Goal: Task Accomplishment & Management: Complete application form

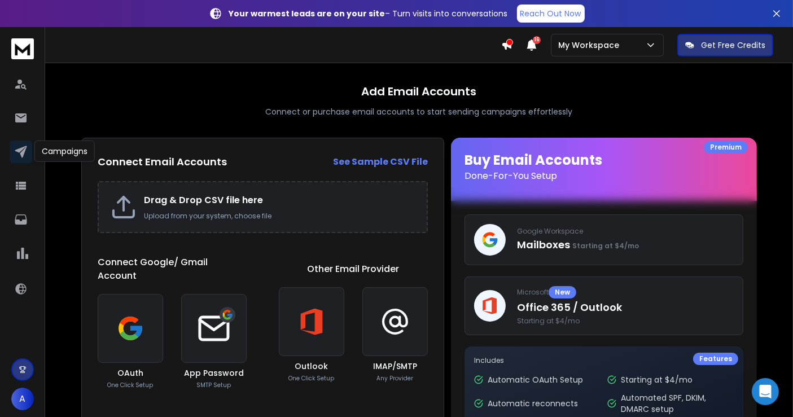
click at [23, 146] on icon at bounding box center [21, 152] width 14 height 14
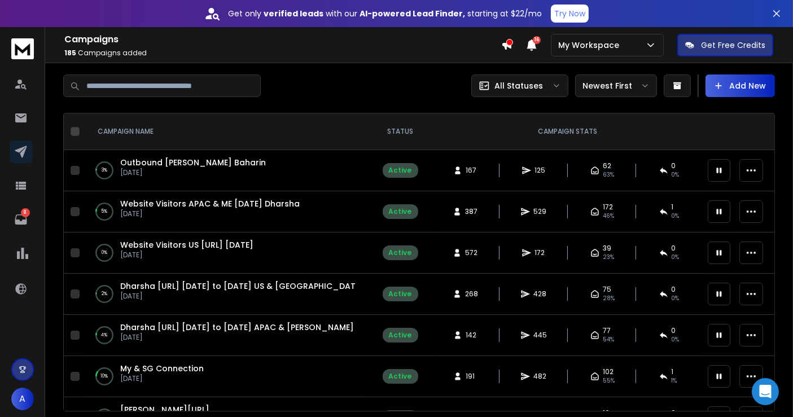
click at [745, 209] on icon "button" at bounding box center [750, 211] width 11 height 11
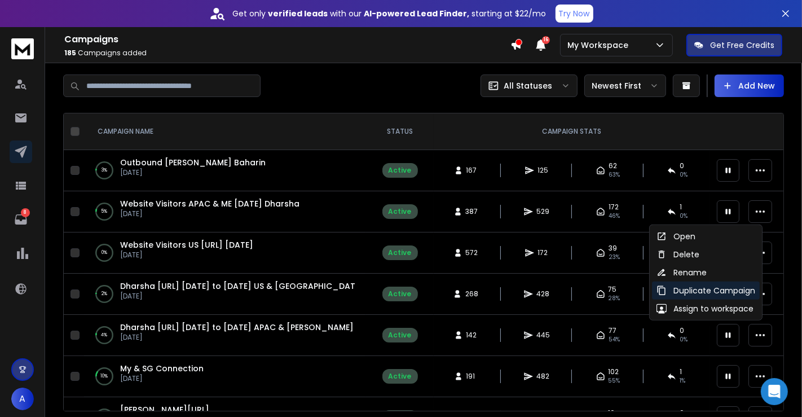
click at [678, 287] on div "Duplicate Campaign" at bounding box center [706, 290] width 99 height 11
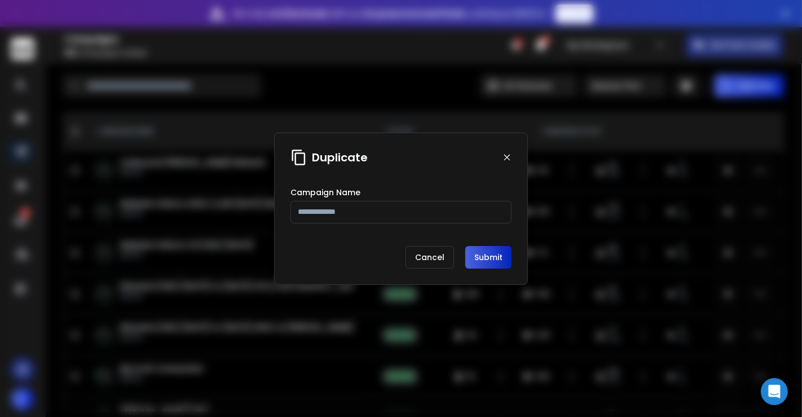
click at [366, 208] on input "text" at bounding box center [401, 212] width 221 height 23
type input "*"
type input "**********"
click at [488, 262] on button "Submit" at bounding box center [489, 257] width 46 height 23
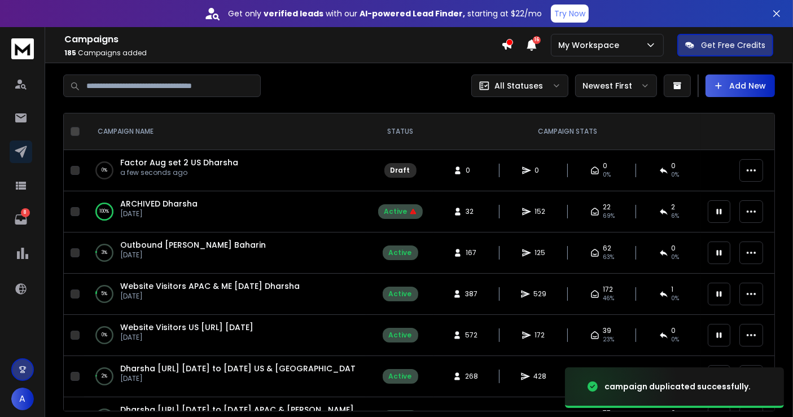
click at [249, 171] on div "0 % Factor Aug set 2 US Dharsha a few seconds ago" at bounding box center [225, 170] width 260 height 27
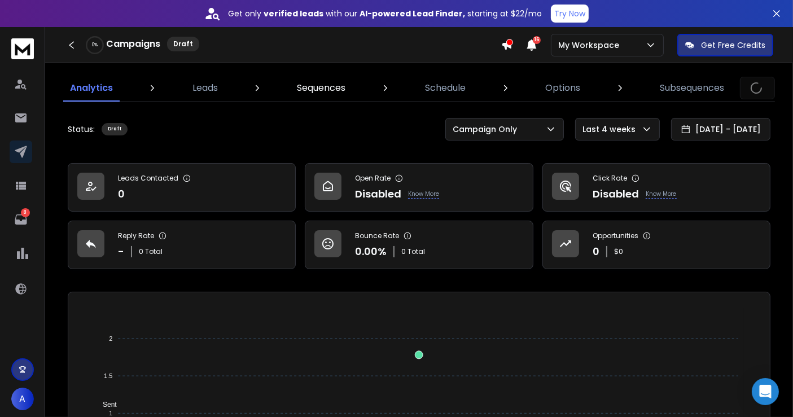
click at [352, 87] on link "Sequences" at bounding box center [322, 87] width 62 height 27
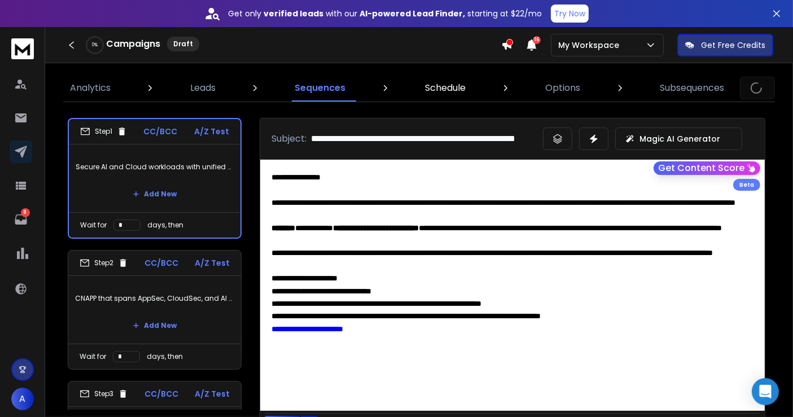
click at [435, 86] on p "Schedule" at bounding box center [445, 88] width 41 height 14
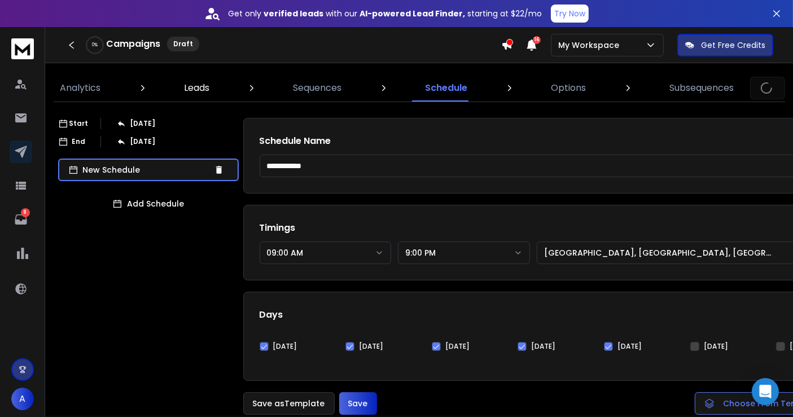
click at [204, 97] on link "Leads" at bounding box center [197, 87] width 39 height 27
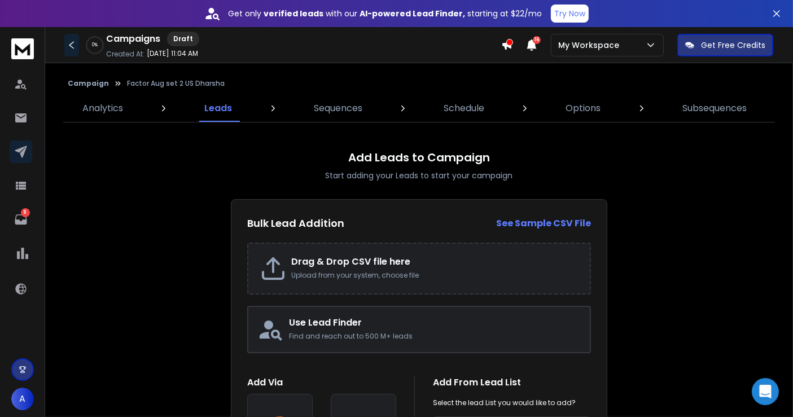
click at [72, 46] on icon at bounding box center [72, 45] width 10 height 10
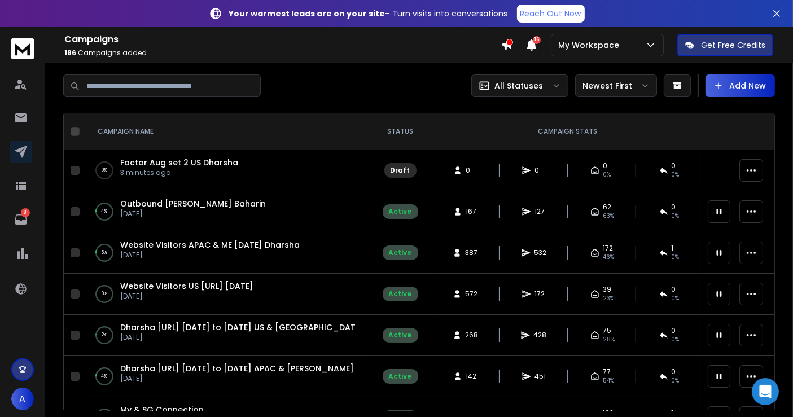
click at [191, 164] on span "Factor Aug set 2 US Dharsha" at bounding box center [179, 162] width 118 height 11
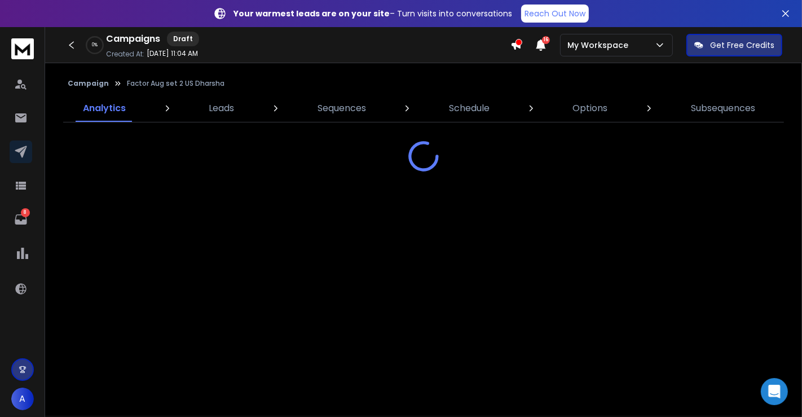
click at [198, 91] on div "Campaign Factor Aug set 2 US Dharsha" at bounding box center [423, 83] width 721 height 18
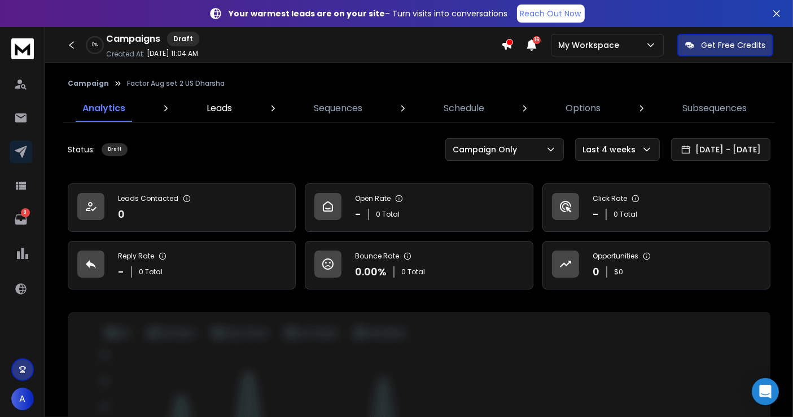
click at [215, 113] on p "Leads" at bounding box center [219, 109] width 25 height 14
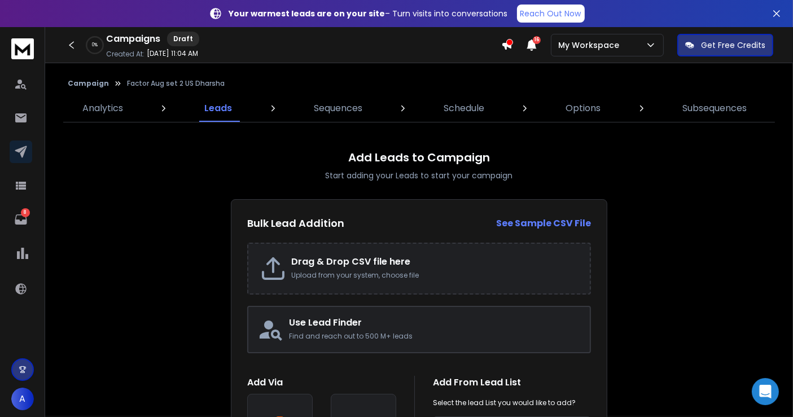
click at [426, 283] on div "Drag & Drop CSV file here Upload from your system, choose file" at bounding box center [419, 269] width 344 height 52
type input "**********"
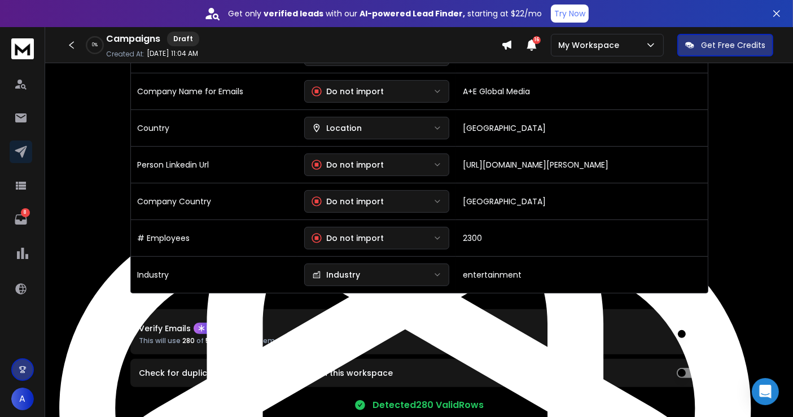
scroll to position [387, 0]
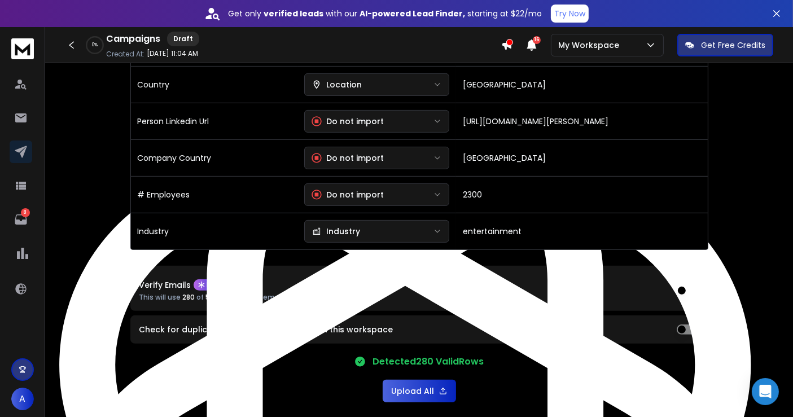
click at [423, 396] on button "Upload All" at bounding box center [419, 391] width 73 height 23
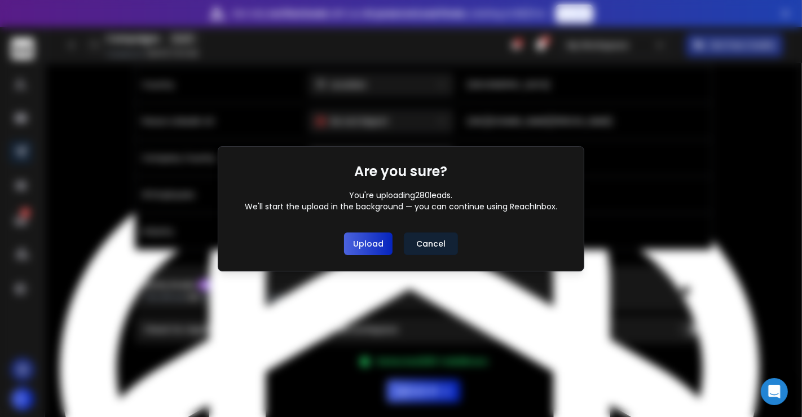
click at [367, 251] on button "Upload" at bounding box center [368, 243] width 49 height 23
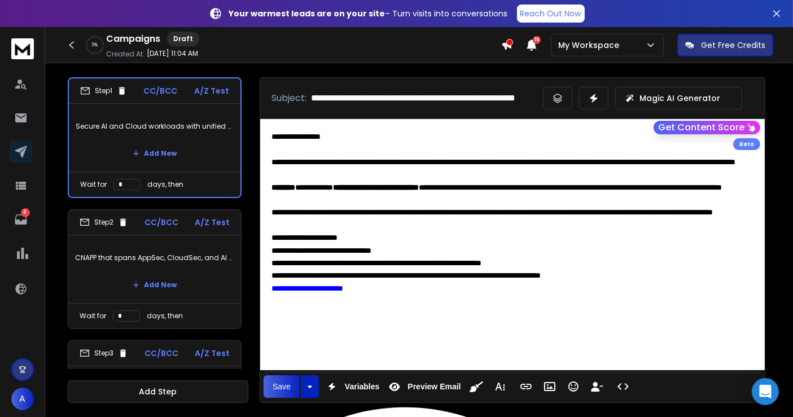
scroll to position [63, 0]
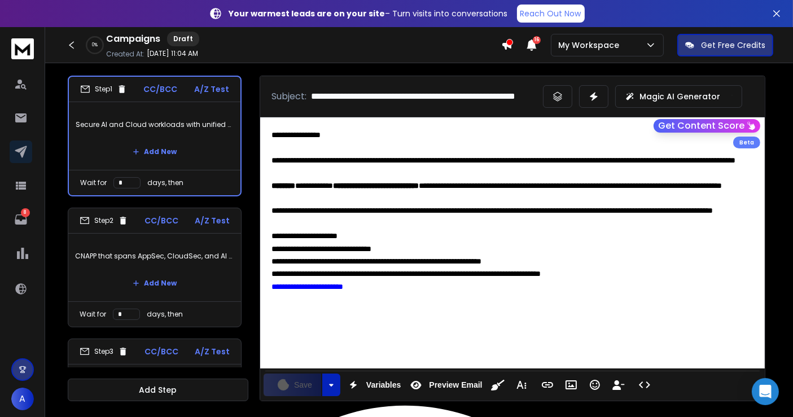
click at [151, 257] on p "CNAPP that spans AppSec, CloudSec, and AI Security" at bounding box center [154, 256] width 159 height 32
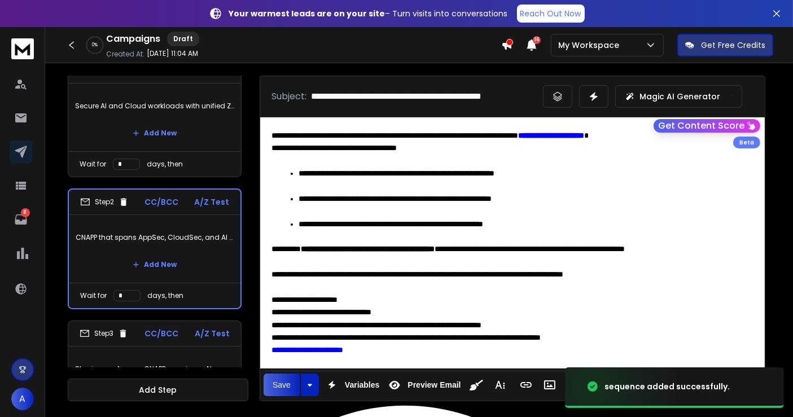
scroll to position [0, 0]
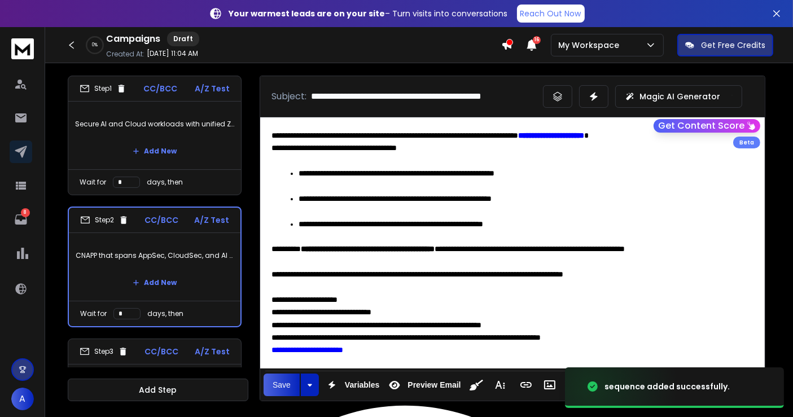
click at [125, 181] on input "*" at bounding box center [126, 182] width 27 height 11
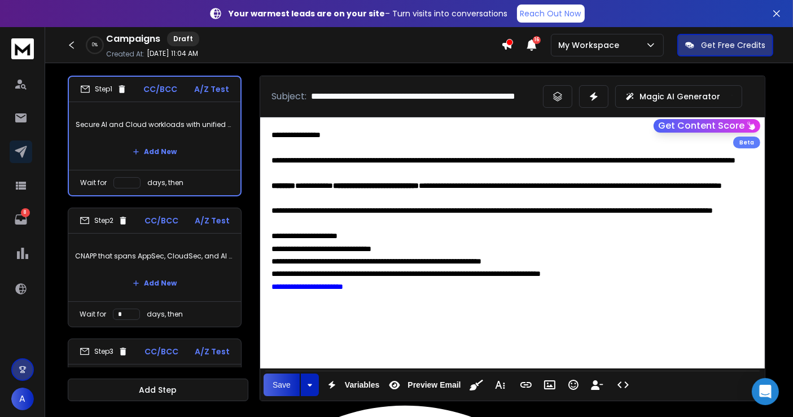
click at [126, 182] on input at bounding box center [126, 182] width 27 height 11
type input "*"
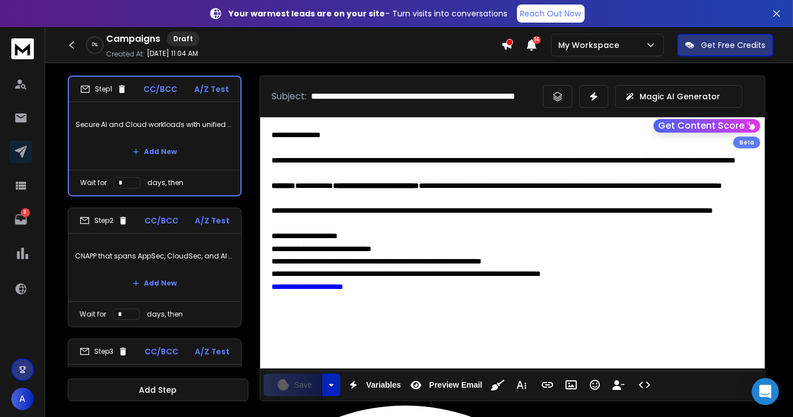
click at [122, 313] on input "*" at bounding box center [126, 314] width 27 height 11
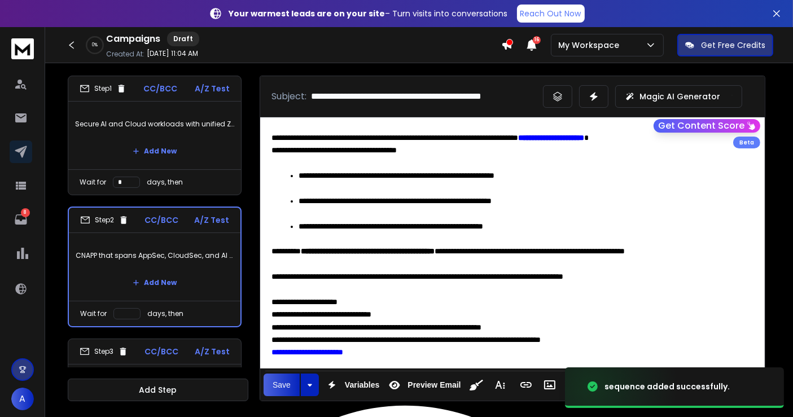
scroll to position [43, 0]
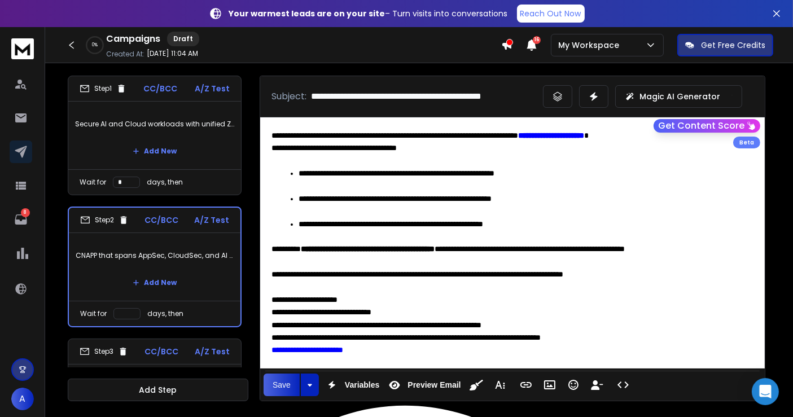
drag, startPoint x: 125, startPoint y: 312, endPoint x: 145, endPoint y: 301, distance: 22.5
click at [125, 312] on input at bounding box center [126, 313] width 27 height 11
type input "*"
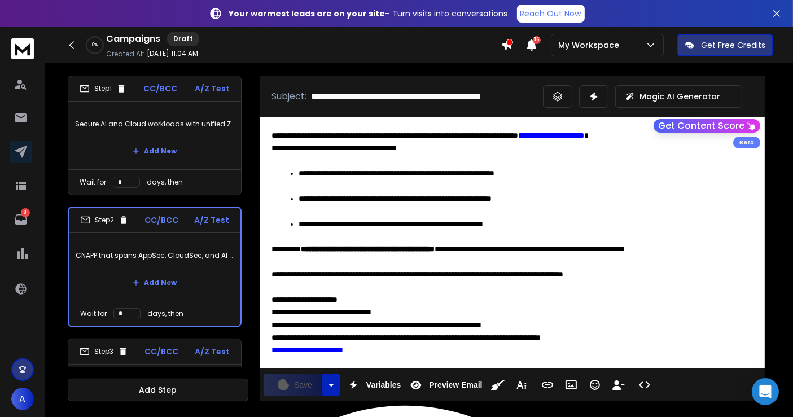
scroll to position [125, 0]
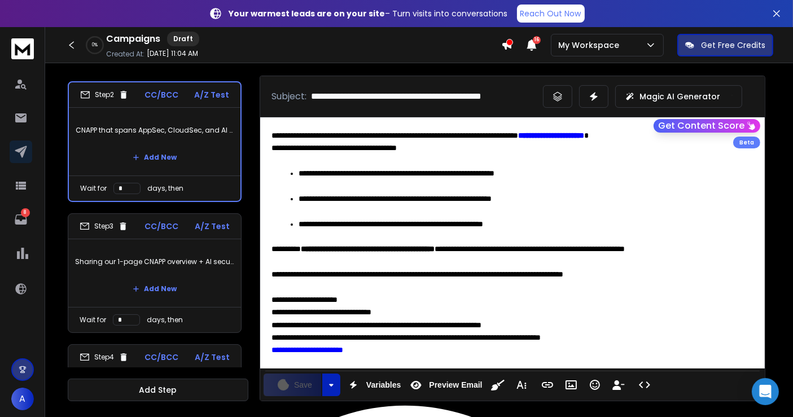
click at [211, 266] on p "Sharing our 1-page CNAPP overview + AI security video" at bounding box center [154, 262] width 159 height 32
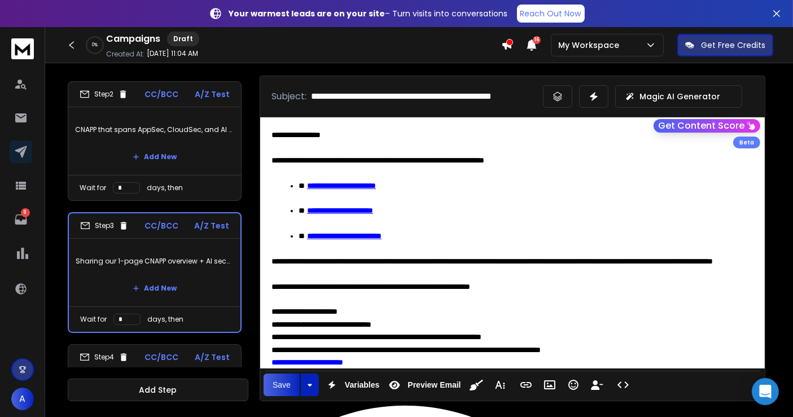
scroll to position [251, 0]
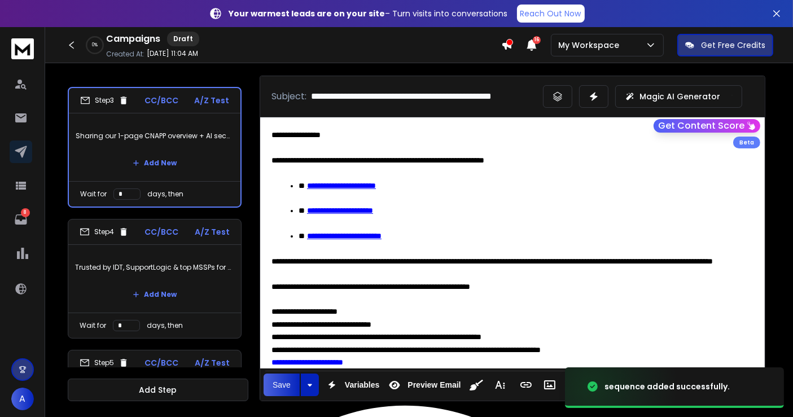
click at [129, 197] on input "*" at bounding box center [126, 193] width 27 height 11
type input "*"
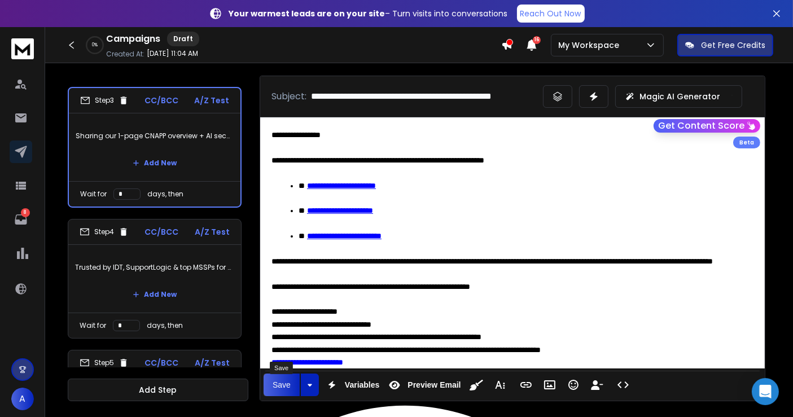
type input "*"
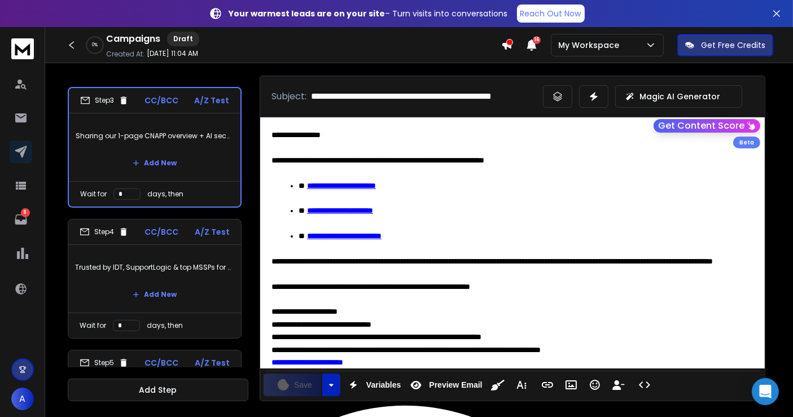
scroll to position [376, 0]
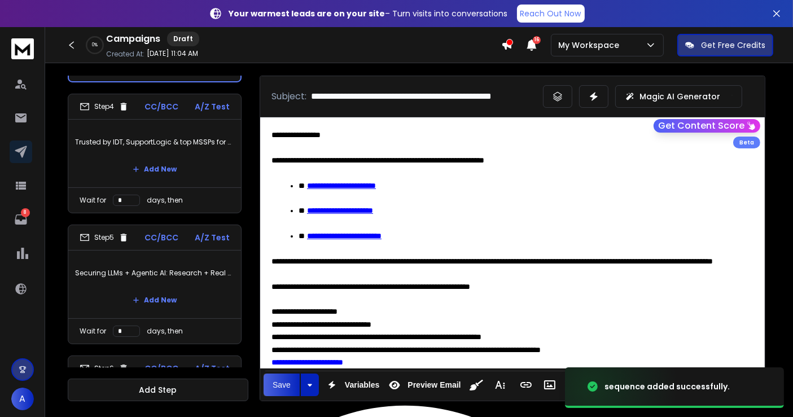
click at [122, 198] on input "*" at bounding box center [126, 200] width 27 height 11
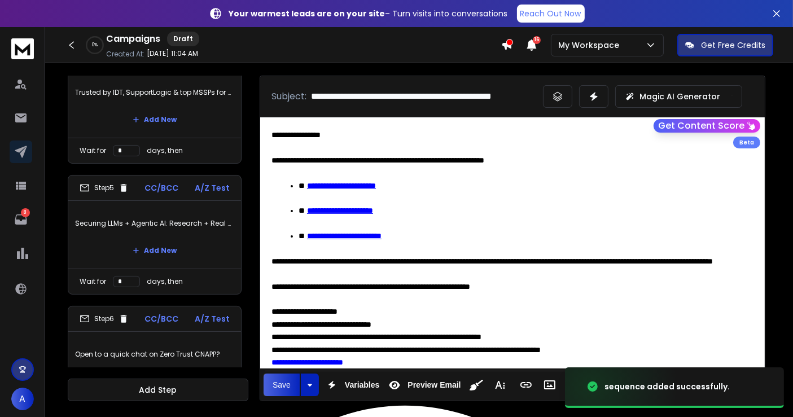
scroll to position [454, 0]
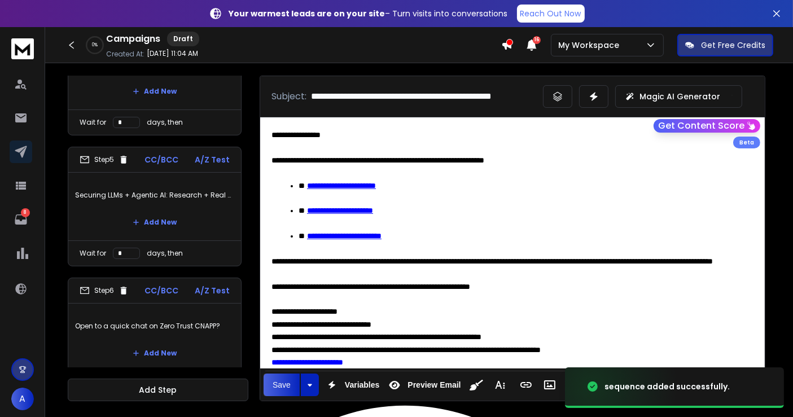
click at [195, 322] on p "Open to a quick chat on Zero Trust CNAPP?" at bounding box center [154, 326] width 159 height 32
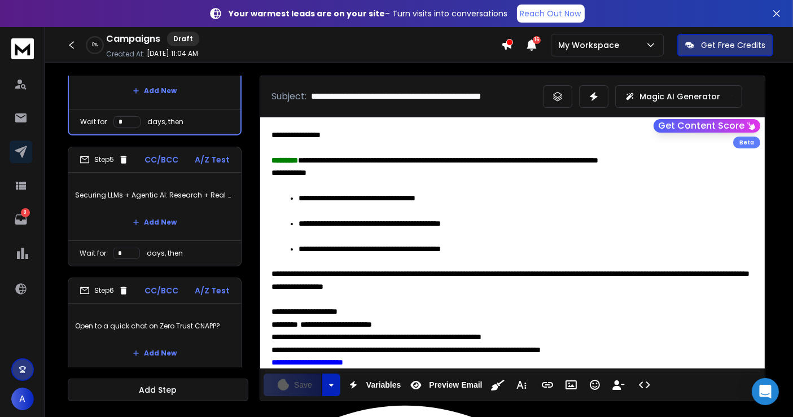
click at [179, 196] on p "Securing LLMs + Agentic AI: Research + Real Deployments" at bounding box center [154, 195] width 159 height 32
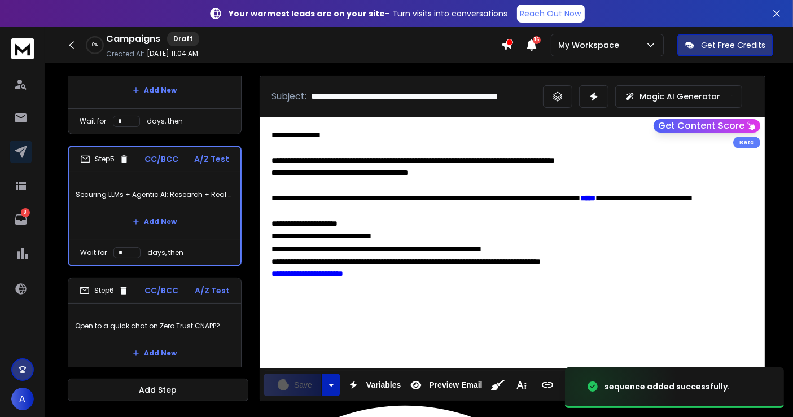
scroll to position [0, 0]
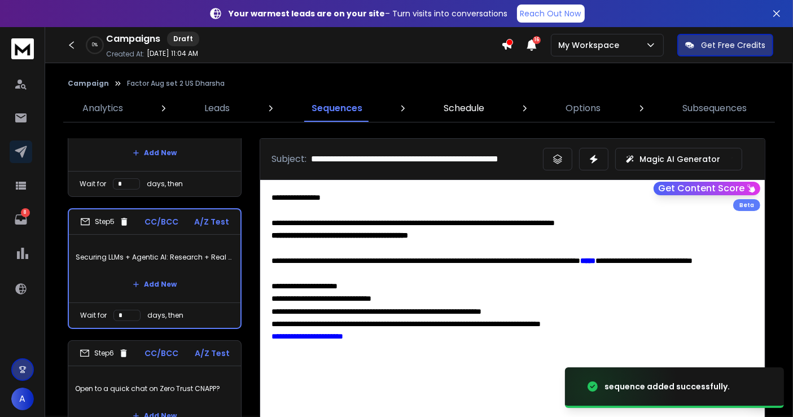
click at [466, 100] on link "Schedule" at bounding box center [464, 108] width 54 height 27
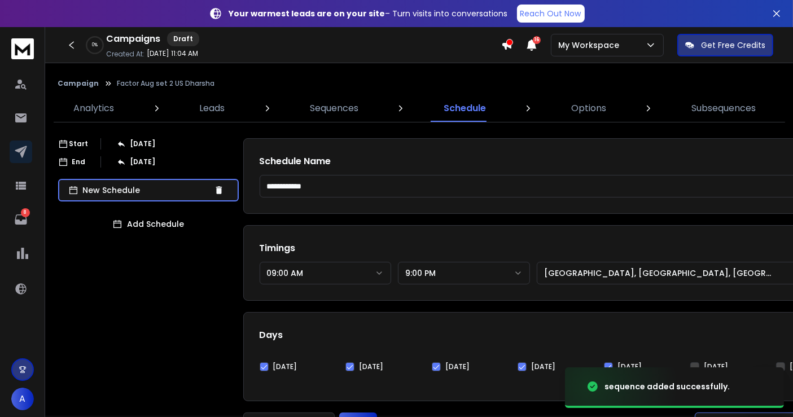
click at [156, 141] on p "[DATE]" at bounding box center [142, 143] width 25 height 9
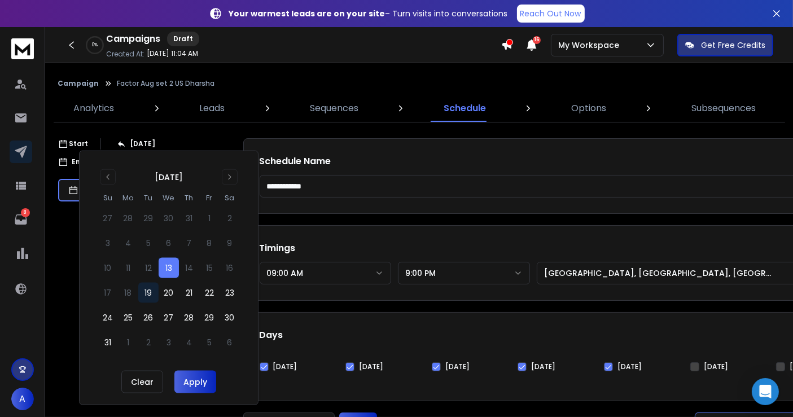
click at [147, 292] on button "19" at bounding box center [148, 293] width 20 height 20
click at [198, 377] on button "Apply" at bounding box center [195, 382] width 42 height 23
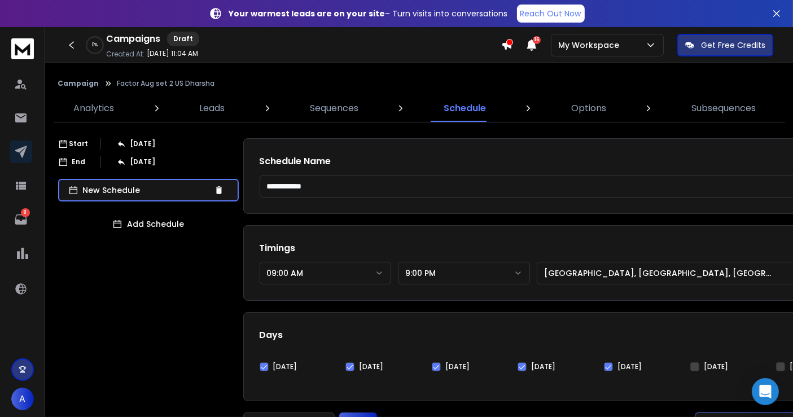
scroll to position [32, 0]
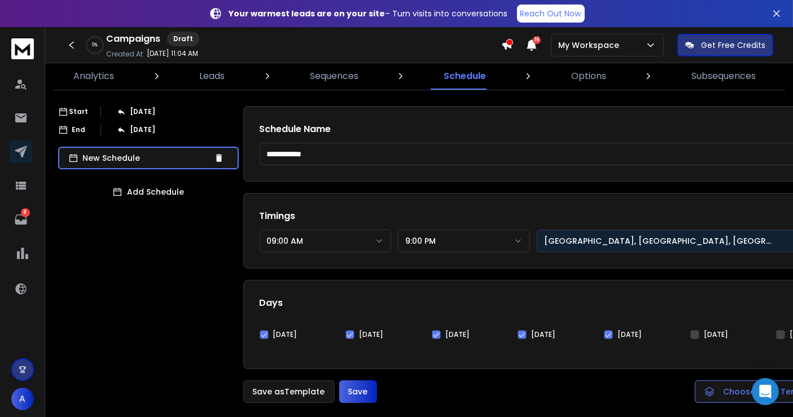
click at [588, 244] on p "[GEOGRAPHIC_DATA], [GEOGRAPHIC_DATA], [GEOGRAPHIC_DATA], [GEOGRAPHIC_DATA] (UTC…" at bounding box center [662, 240] width 236 height 11
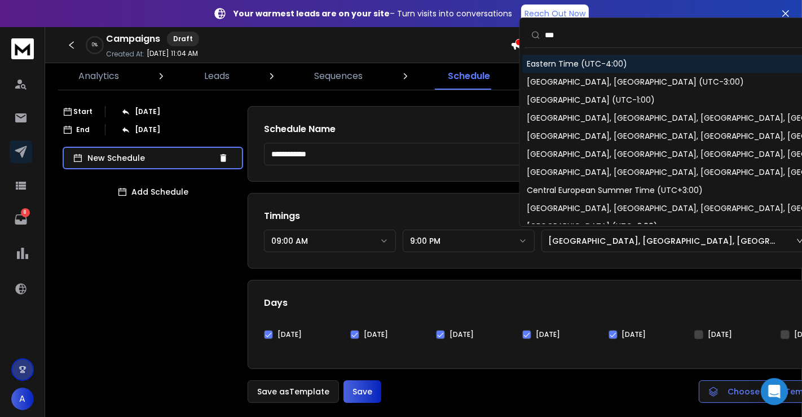
type input "***"
click at [603, 66] on div "Eastern Time (UTC-4:00)" at bounding box center [577, 63] width 100 height 11
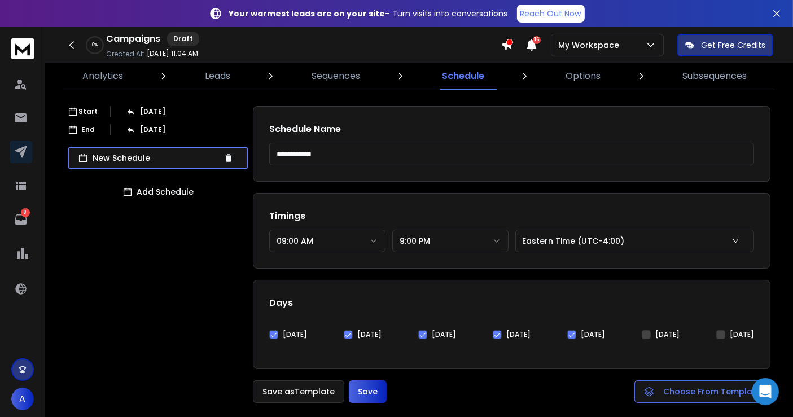
click at [362, 388] on button "Save" at bounding box center [368, 391] width 38 height 23
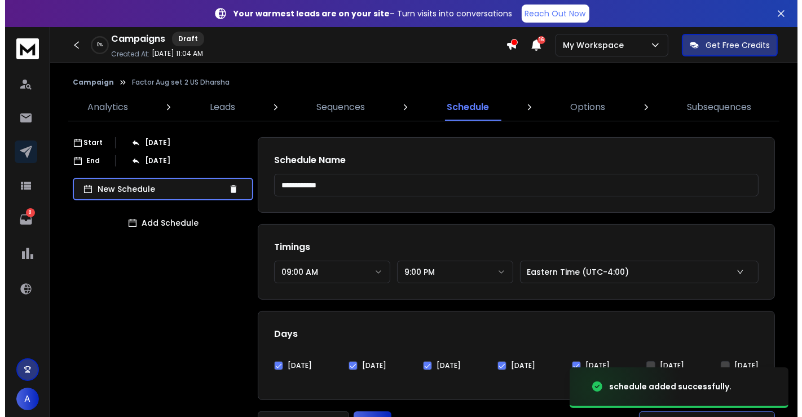
scroll to position [0, 0]
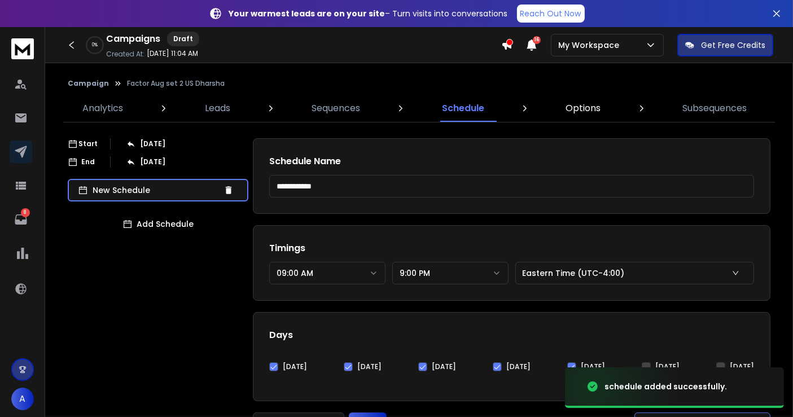
click at [573, 110] on p "Options" at bounding box center [582, 109] width 35 height 14
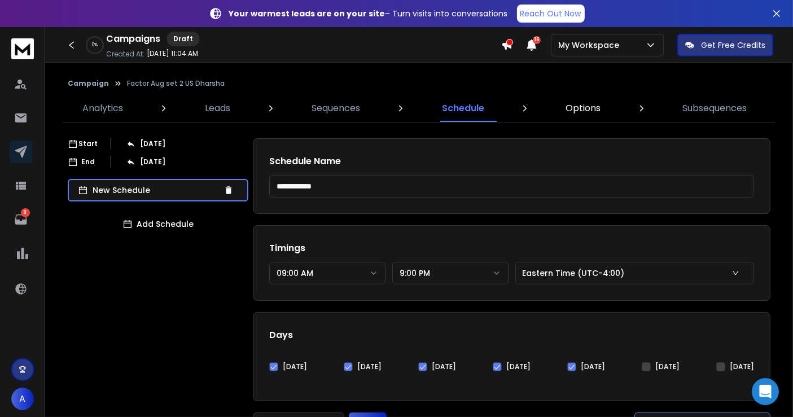
click at [582, 110] on p "Options" at bounding box center [582, 109] width 35 height 14
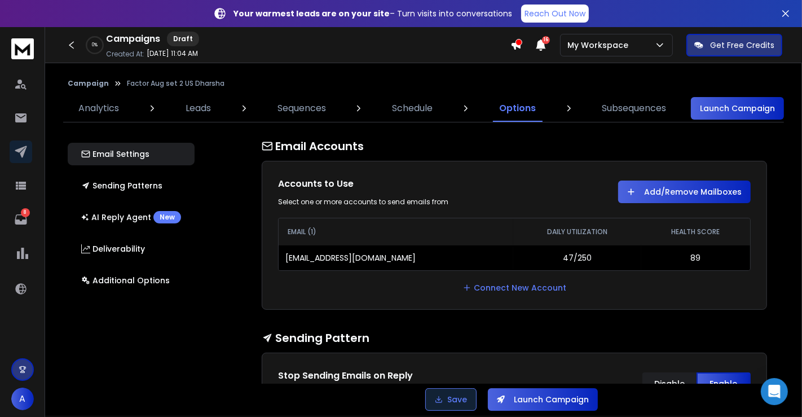
click at [441, 401] on icon "submit" at bounding box center [439, 400] width 8 height 8
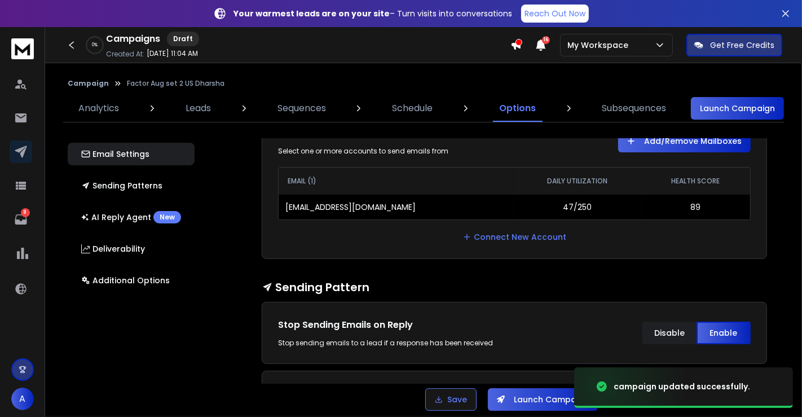
scroll to position [63, 0]
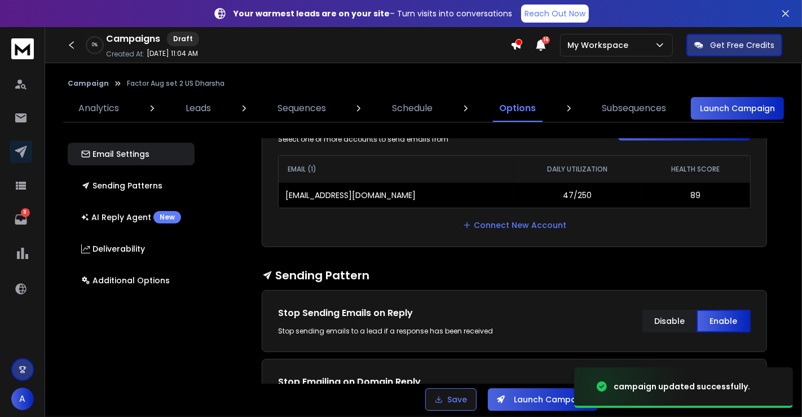
click at [508, 391] on button "Launch Campaign" at bounding box center [543, 399] width 110 height 23
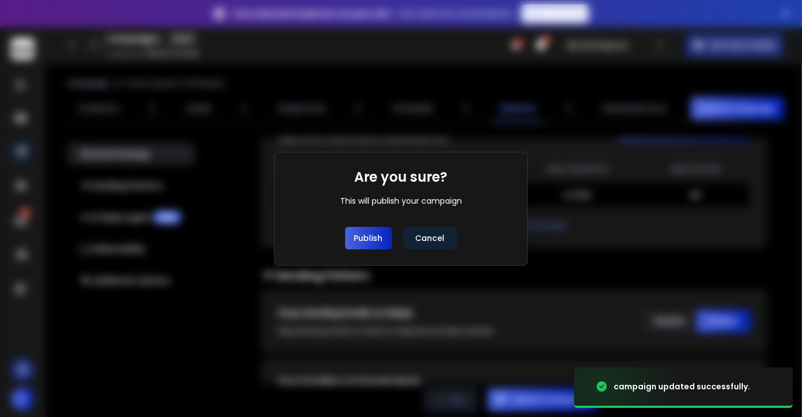
click at [378, 238] on button "Publish" at bounding box center [368, 238] width 47 height 23
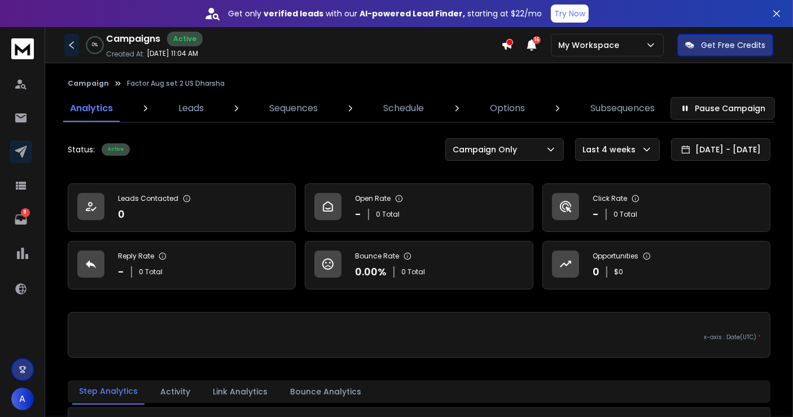
click at [73, 42] on icon at bounding box center [72, 45] width 10 height 10
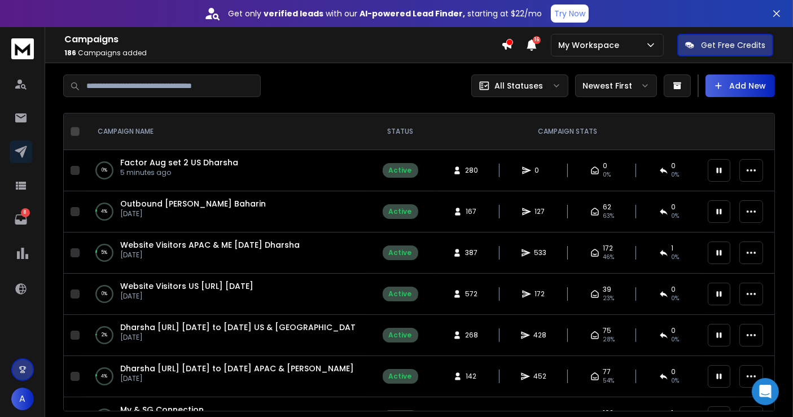
click at [745, 213] on icon "button" at bounding box center [750, 211] width 11 height 11
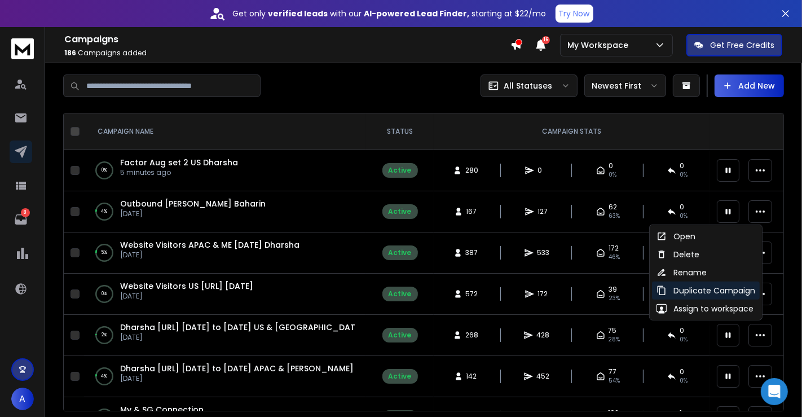
click at [715, 292] on div "Duplicate Campaign" at bounding box center [706, 290] width 99 height 11
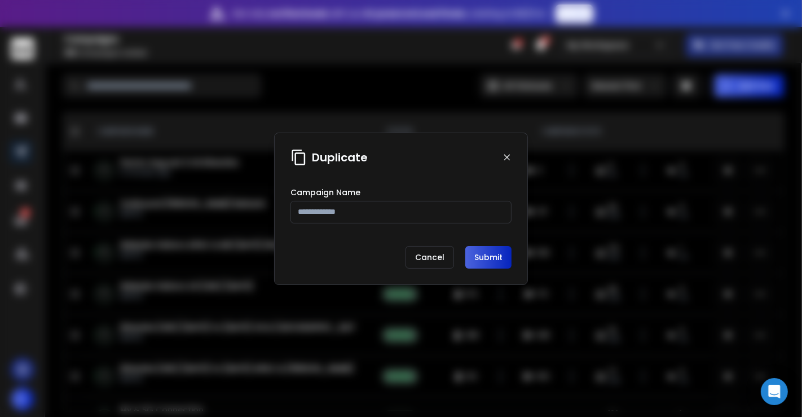
click at [374, 208] on input "text" at bounding box center [401, 212] width 221 height 23
type input "*"
type input "**********"
click at [492, 260] on button "Submit" at bounding box center [489, 257] width 46 height 23
click at [498, 255] on button "Submit" at bounding box center [489, 257] width 46 height 23
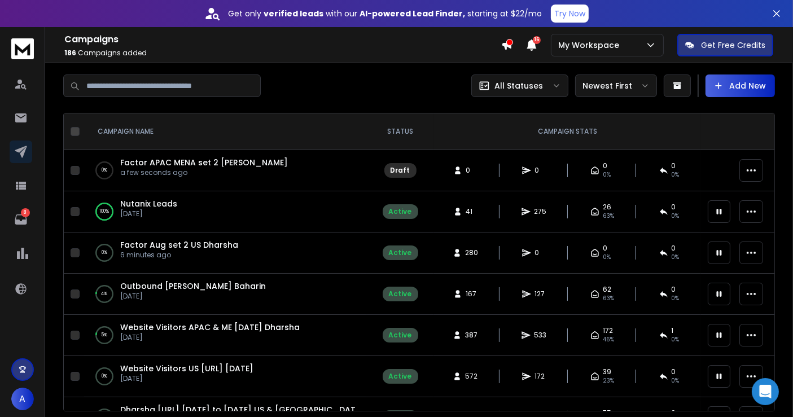
click at [147, 161] on span "Factor APAC MENA set 2 Syed" at bounding box center [204, 162] width 168 height 11
click at [173, 164] on span "Factor APAC MENA set 2 Syed" at bounding box center [204, 162] width 168 height 11
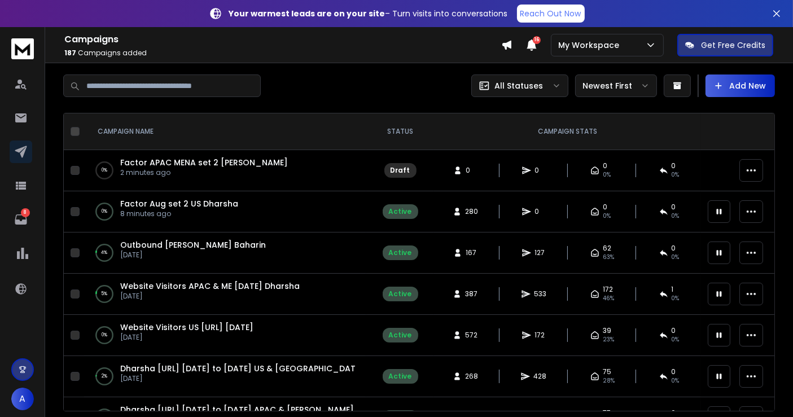
click at [201, 169] on p "2 minutes ago" at bounding box center [204, 172] width 168 height 9
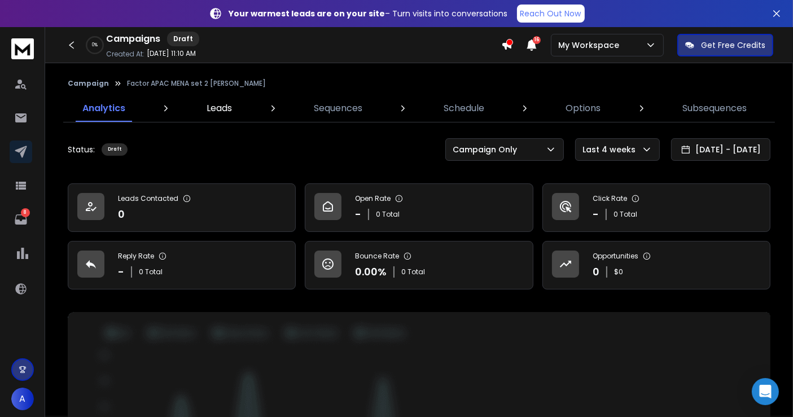
click at [208, 107] on p "Leads" at bounding box center [219, 109] width 25 height 14
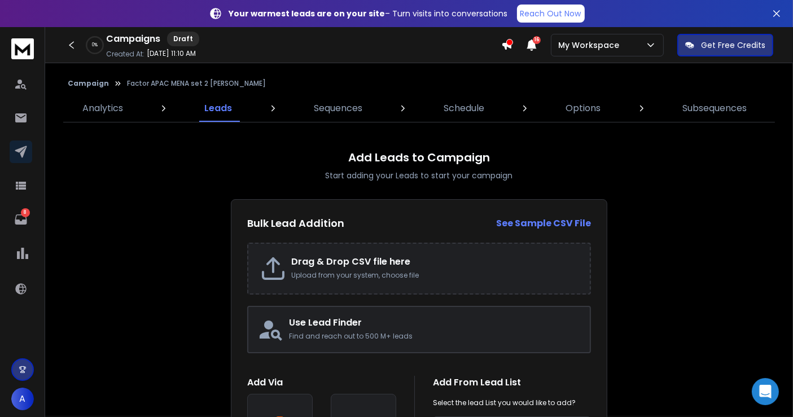
click at [345, 258] on h2 "Drag & Drop CSV file here" at bounding box center [434, 262] width 287 height 14
type input "**********"
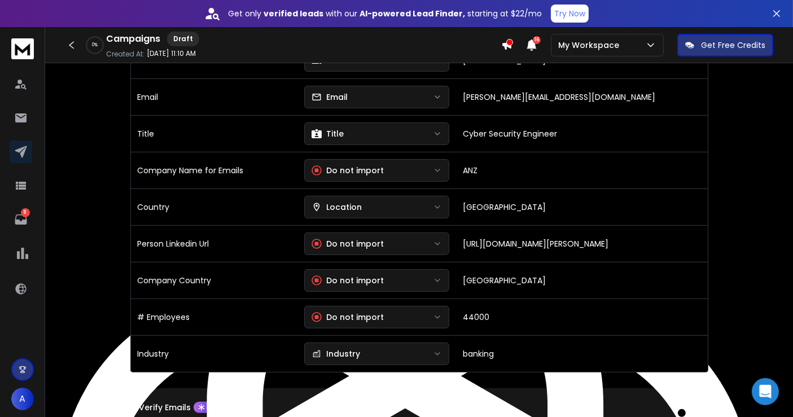
scroll to position [376, 0]
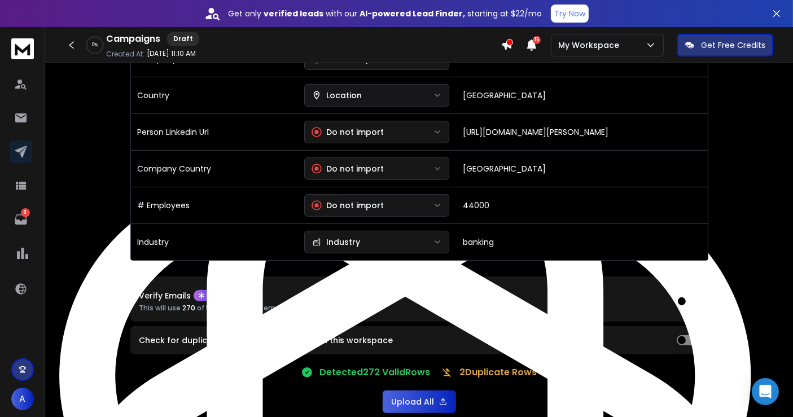
click at [431, 396] on button "Upload All" at bounding box center [419, 402] width 73 height 23
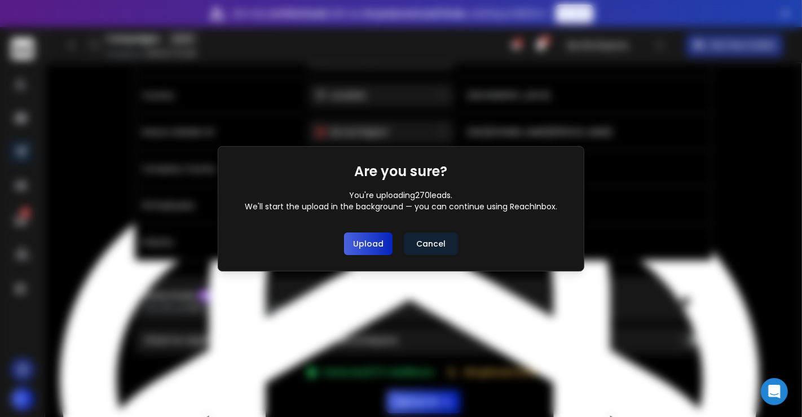
click at [371, 239] on button "Upload" at bounding box center [368, 243] width 49 height 23
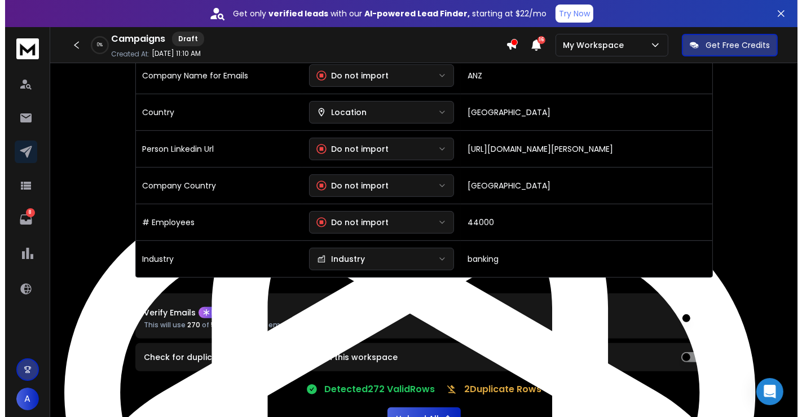
scroll to position [387, 0]
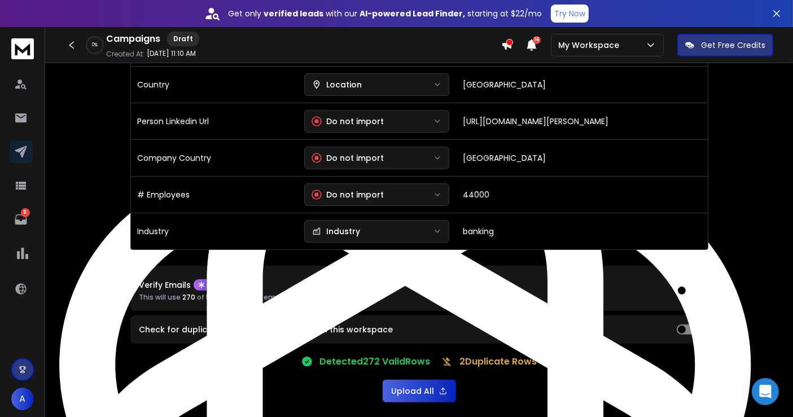
click at [419, 390] on button "Upload All" at bounding box center [419, 391] width 73 height 23
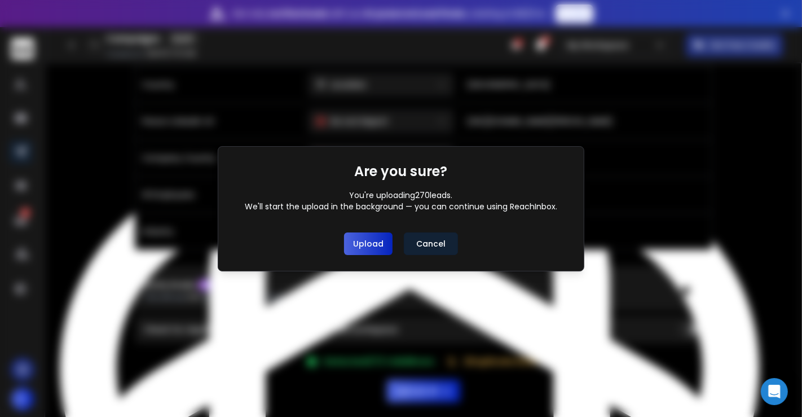
click at [379, 238] on button "Upload" at bounding box center [368, 243] width 49 height 23
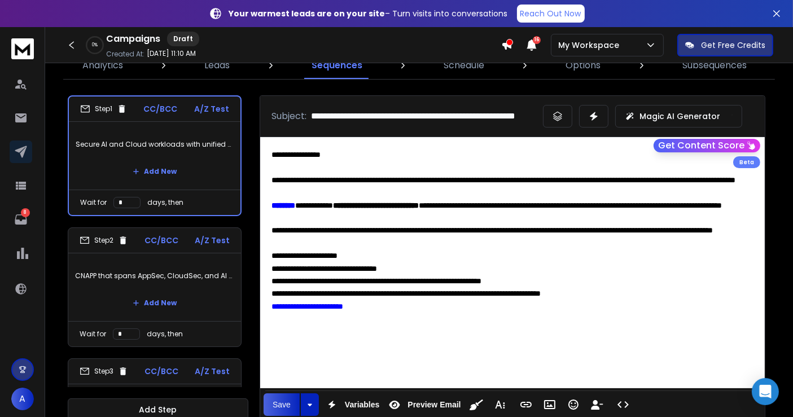
scroll to position [63, 0]
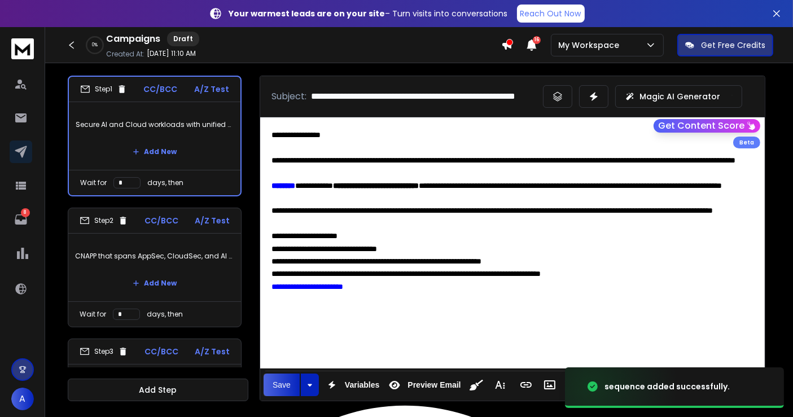
click at [190, 255] on p "CNAPP that spans AppSec, CloudSec, and AI Security" at bounding box center [154, 256] width 159 height 32
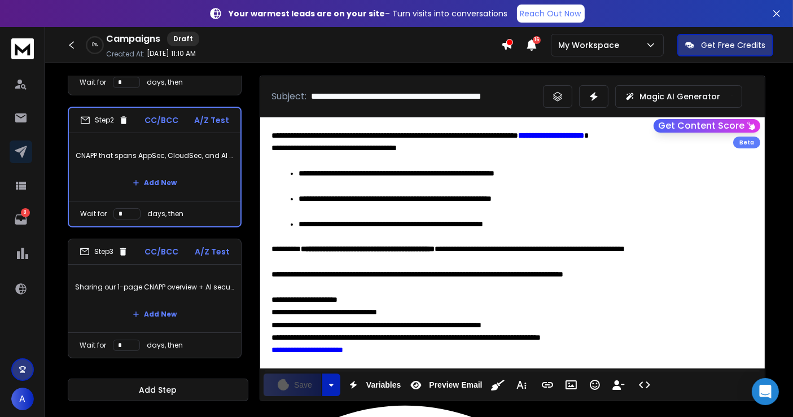
scroll to position [188, 0]
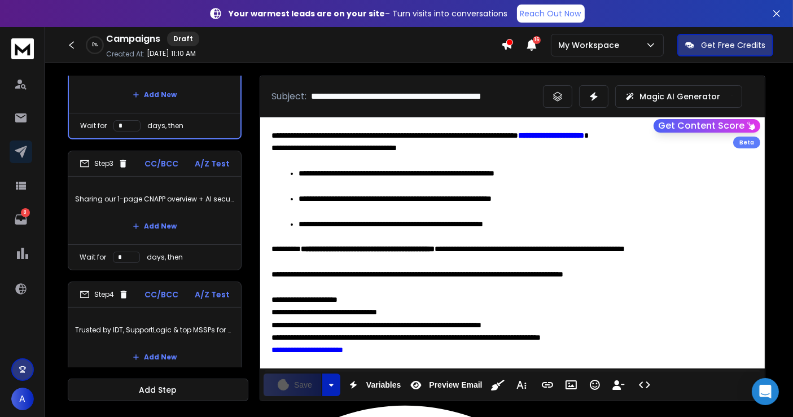
click at [163, 290] on p "CC/BCC" at bounding box center [162, 294] width 34 height 11
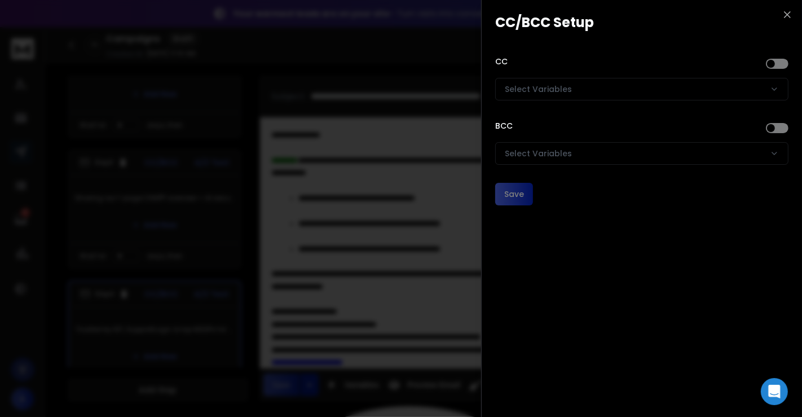
click at [782, 24] on h1 "CC/BCC Setup" at bounding box center [641, 23] width 293 height 18
click at [789, 15] on icon "button" at bounding box center [787, 14] width 11 height 11
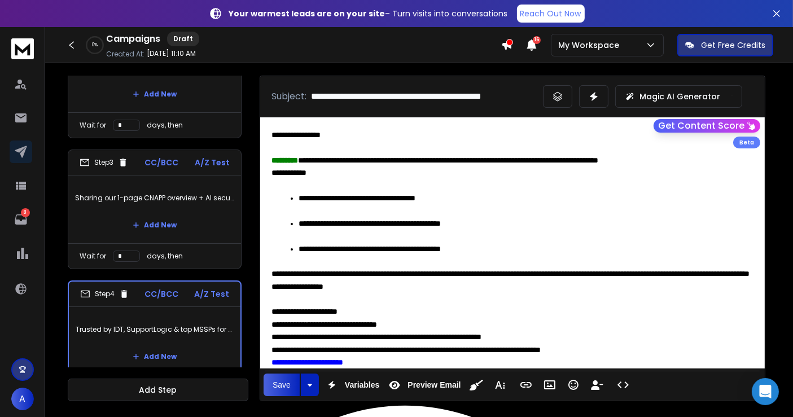
click at [201, 331] on p "Trusted by IDT, SupportLogic & top MSSPs for CNAPP" at bounding box center [155, 330] width 158 height 32
drag, startPoint x: 279, startPoint y: 378, endPoint x: 227, endPoint y: 365, distance: 53.5
click at [277, 376] on div "Save" at bounding box center [282, 385] width 36 height 23
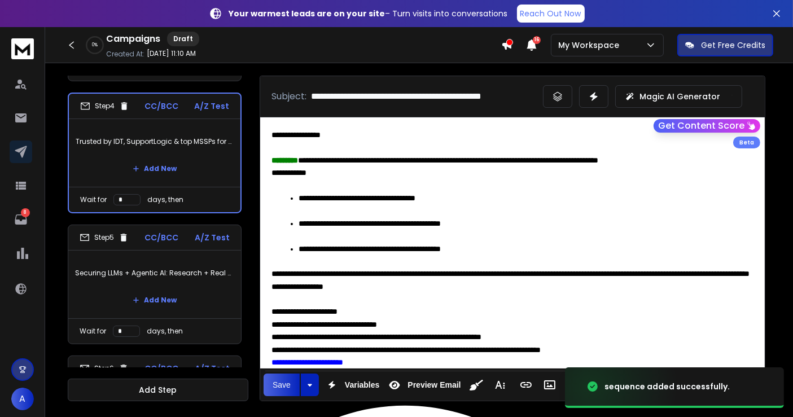
click at [177, 278] on p "Securing LLMs + Agentic AI: Research + Real Deployments" at bounding box center [154, 273] width 159 height 32
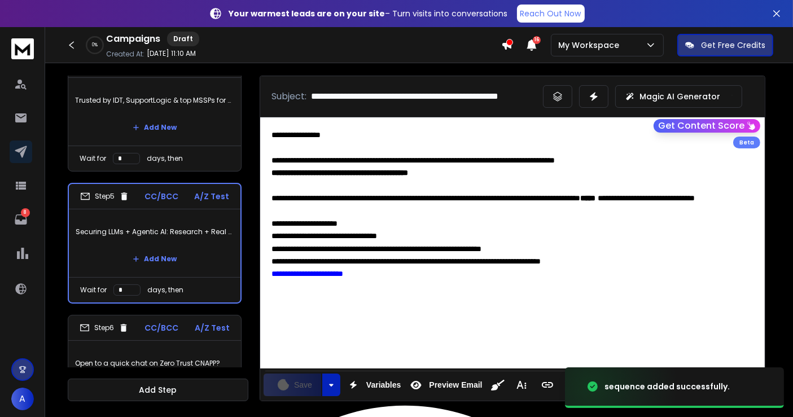
scroll to position [454, 0]
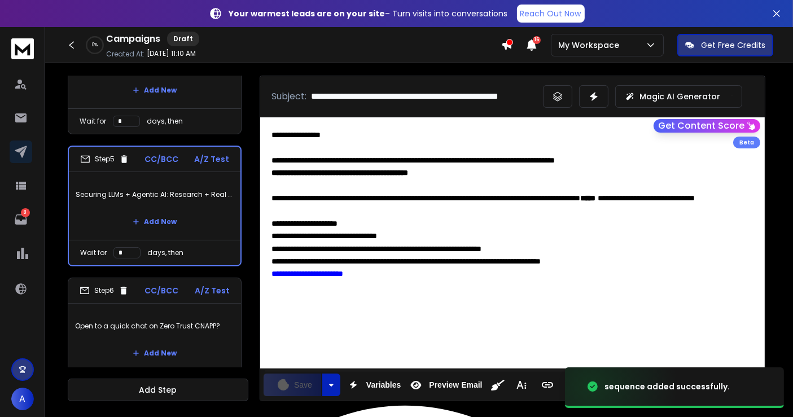
click at [157, 331] on p "Open to a quick chat on Zero Trust CNAPP?" at bounding box center [154, 326] width 159 height 32
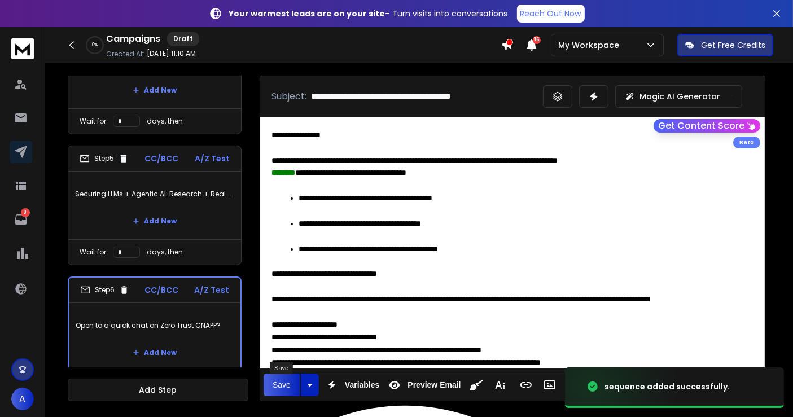
click at [285, 385] on div "Save" at bounding box center [282, 385] width 36 height 23
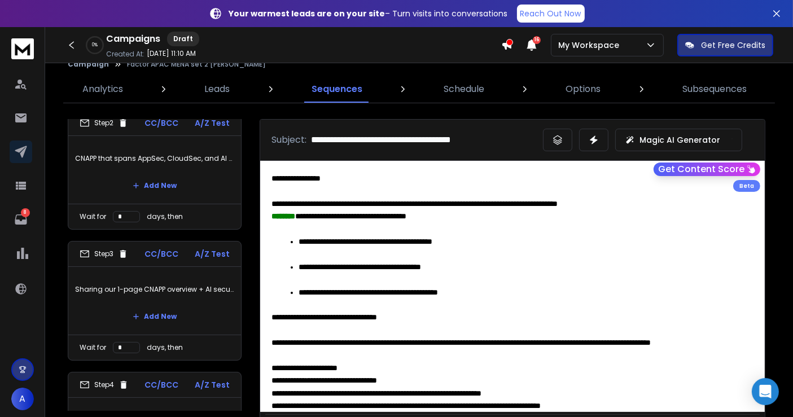
scroll to position [0, 0]
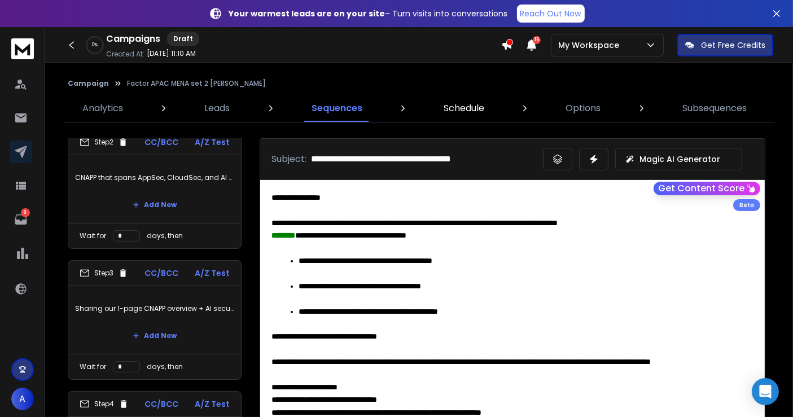
click at [467, 106] on p "Schedule" at bounding box center [464, 109] width 41 height 14
click at [458, 108] on p "Schedule" at bounding box center [464, 109] width 41 height 14
click at [450, 108] on p "Schedule" at bounding box center [464, 109] width 41 height 14
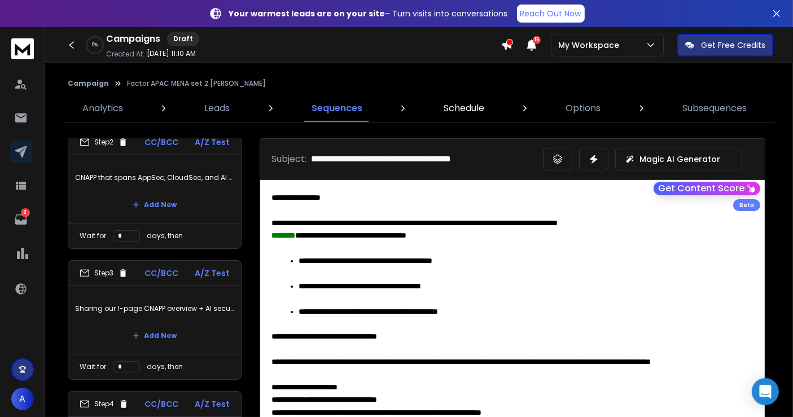
click at [450, 108] on p "Schedule" at bounding box center [464, 109] width 41 height 14
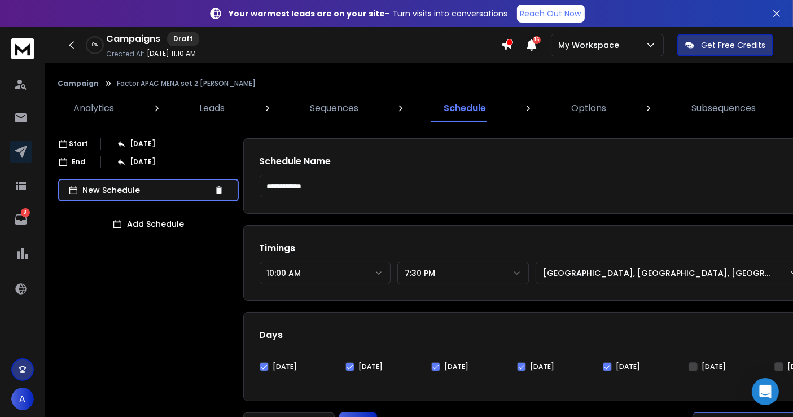
click at [156, 142] on p "[DATE]" at bounding box center [142, 143] width 25 height 9
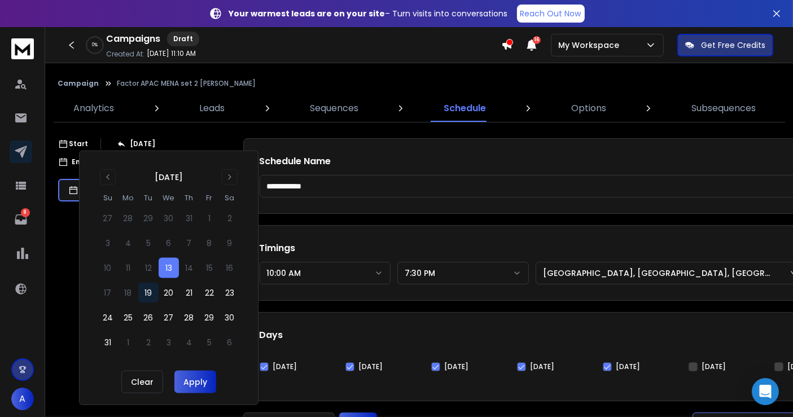
click at [147, 295] on button "19" at bounding box center [148, 293] width 20 height 20
click at [201, 383] on button "Apply" at bounding box center [195, 382] width 42 height 23
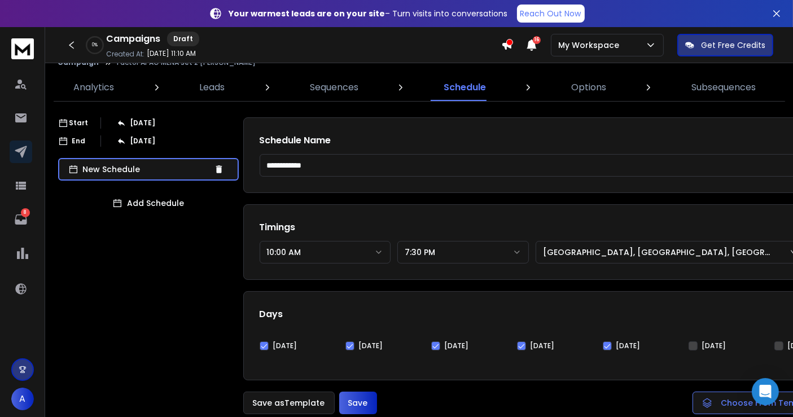
scroll to position [32, 0]
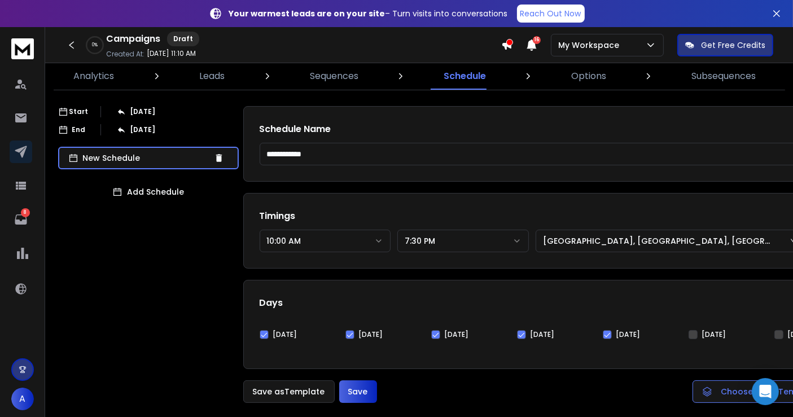
click at [377, 392] on button "Save" at bounding box center [358, 391] width 38 height 23
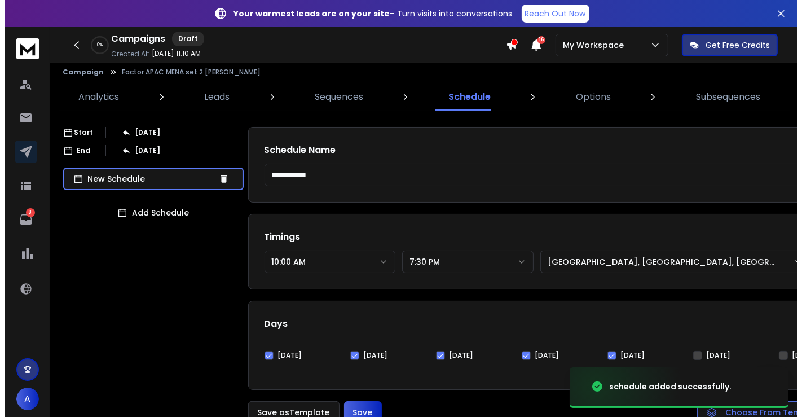
scroll to position [0, 0]
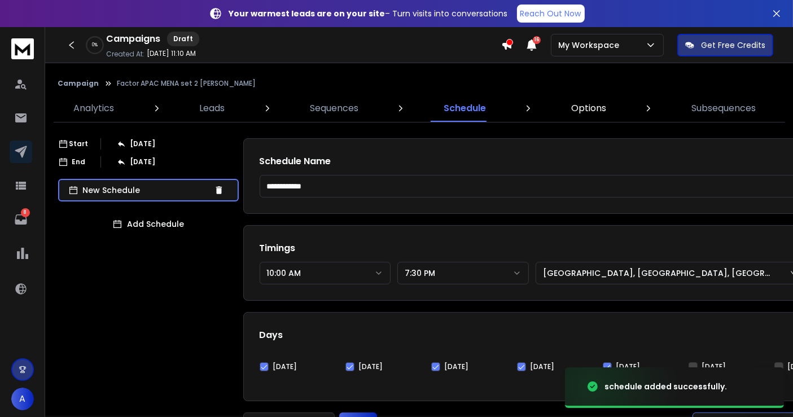
click at [589, 113] on p "Options" at bounding box center [588, 109] width 35 height 14
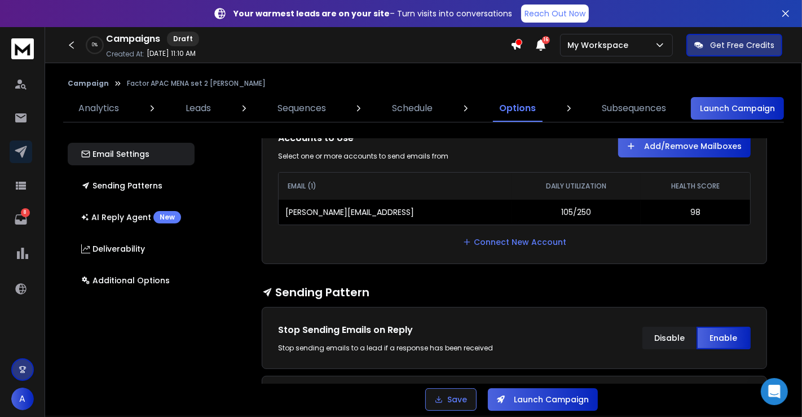
scroll to position [63, 0]
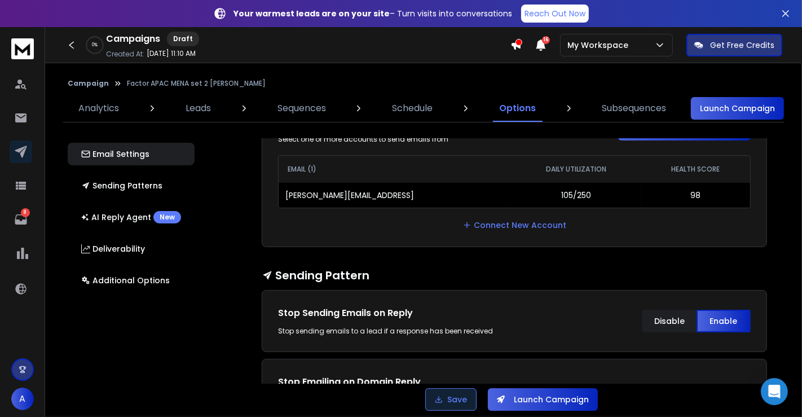
click at [450, 398] on button "Save" at bounding box center [450, 399] width 51 height 23
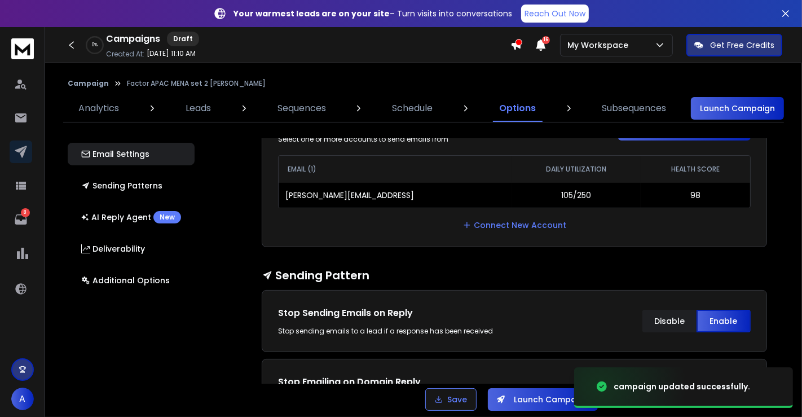
click at [517, 397] on button "Launch Campaign" at bounding box center [543, 399] width 110 height 23
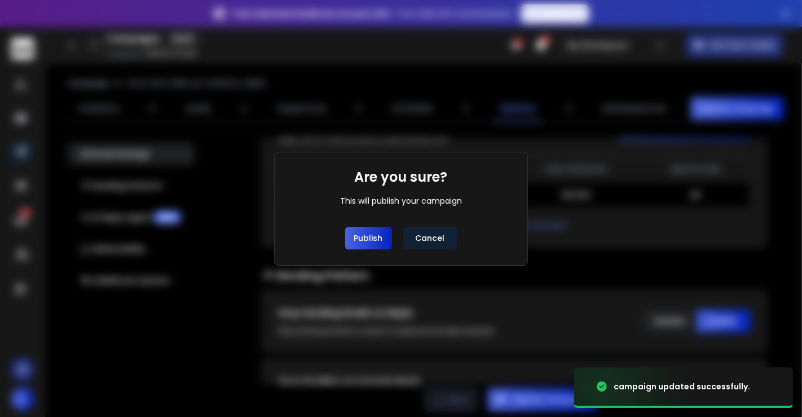
click at [363, 236] on button "Publish" at bounding box center [368, 238] width 47 height 23
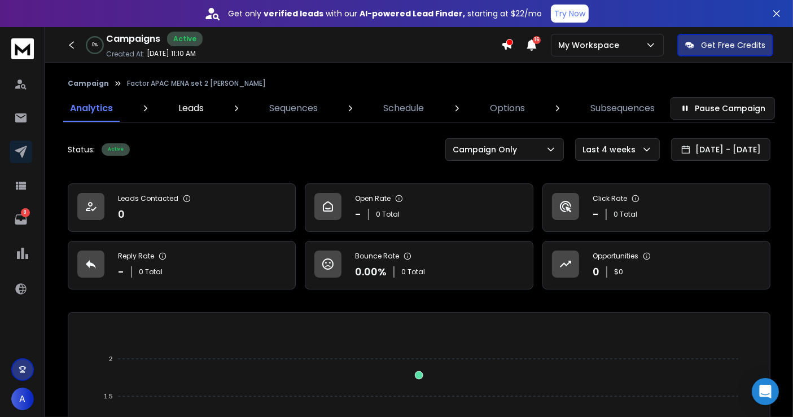
click at [203, 111] on p "Leads" at bounding box center [190, 109] width 25 height 14
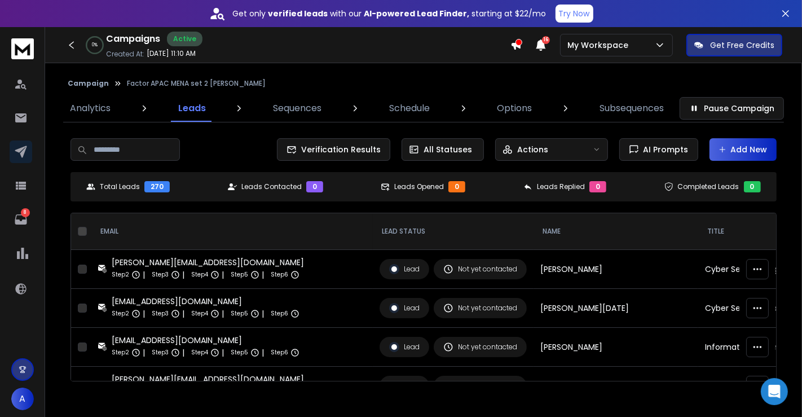
click at [27, 137] on div "8" at bounding box center [23, 189] width 26 height 232
click at [19, 149] on icon at bounding box center [21, 152] width 12 height 12
